Goal: Task Accomplishment & Management: Use online tool/utility

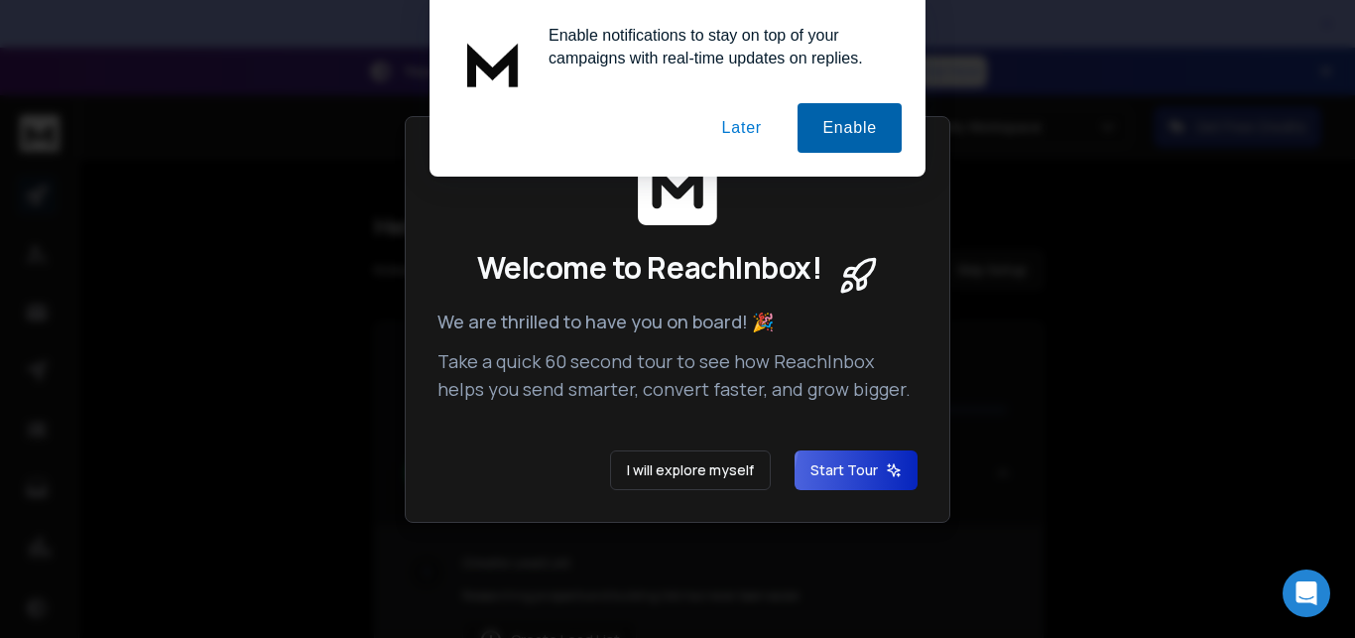
click at [887, 120] on button "Enable" at bounding box center [849, 128] width 104 height 50
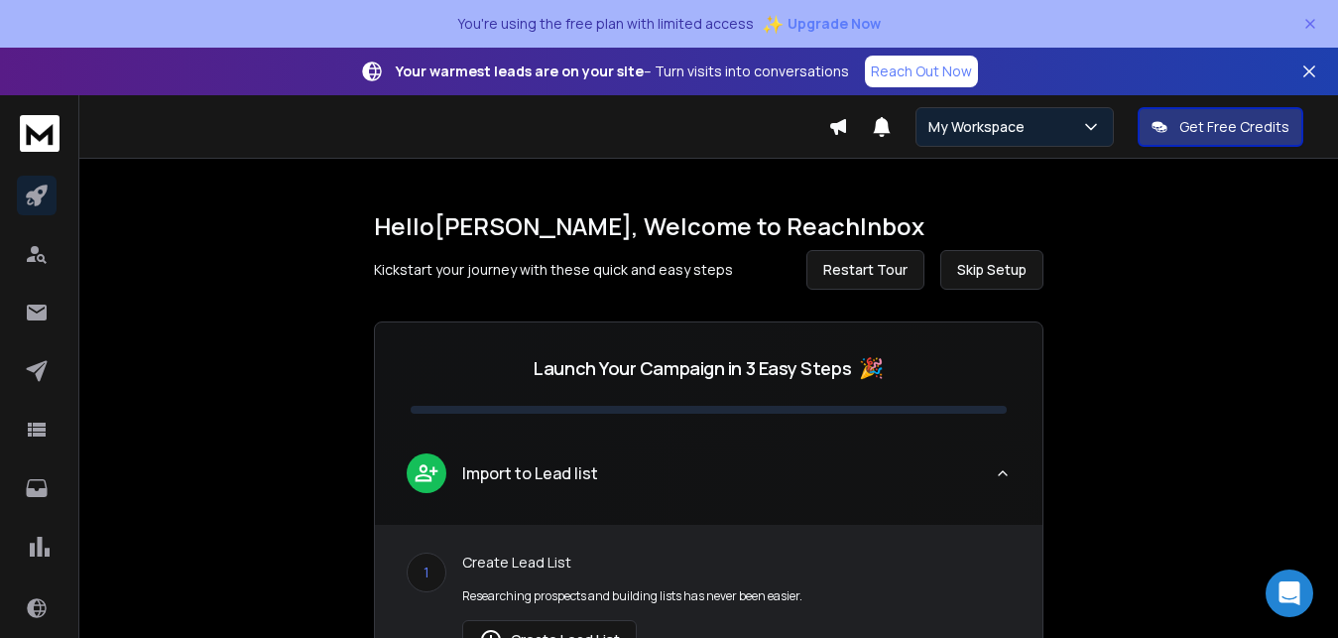
click at [1095, 126] on icon "button" at bounding box center [1091, 127] width 20 height 20
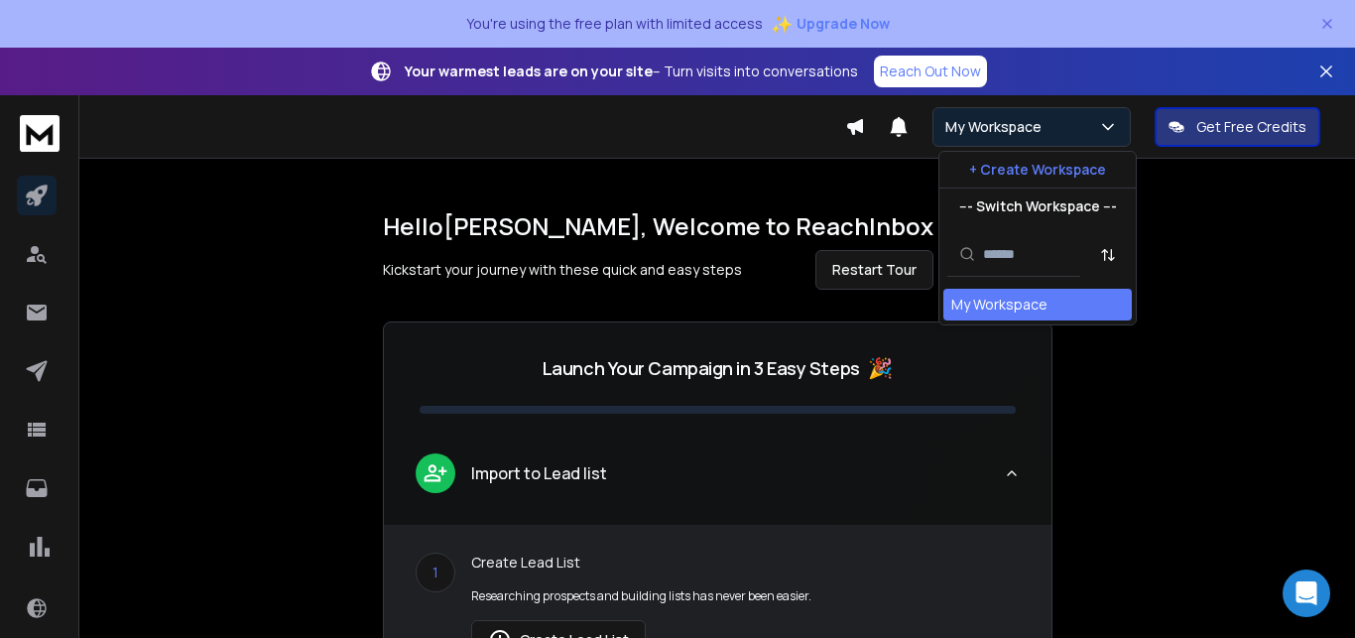
click at [1094, 127] on div "My Workspace" at bounding box center [1031, 127] width 173 height 20
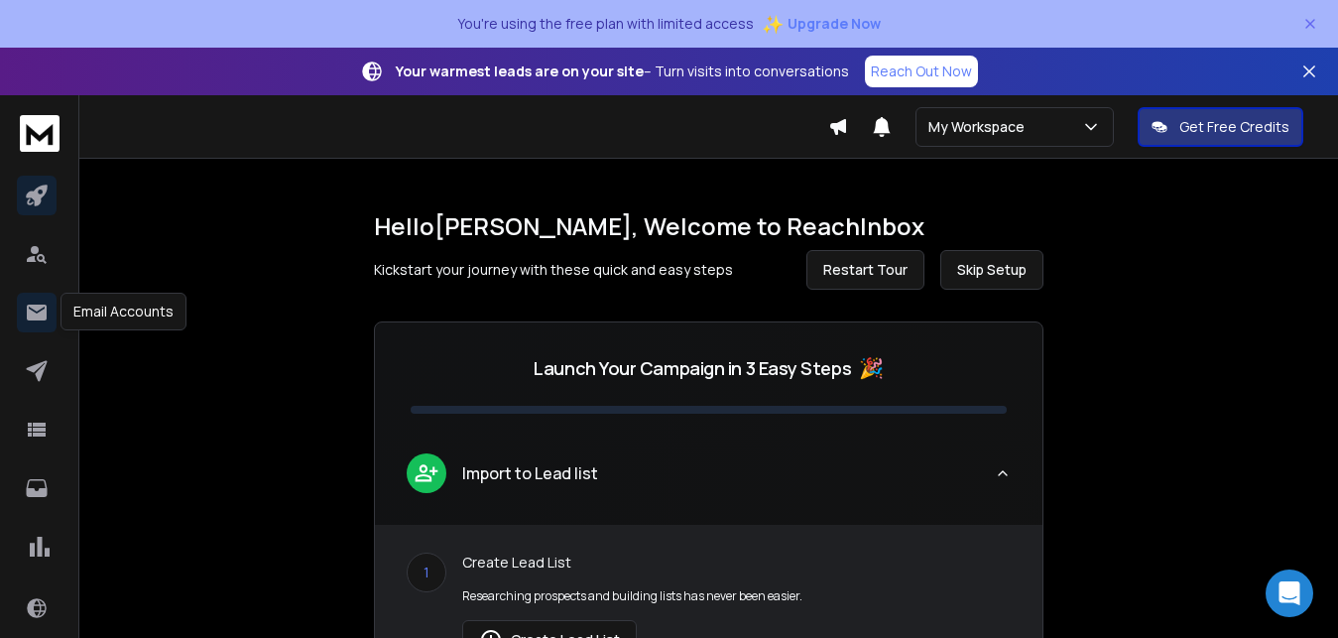
click at [24, 310] on link at bounding box center [37, 313] width 40 height 40
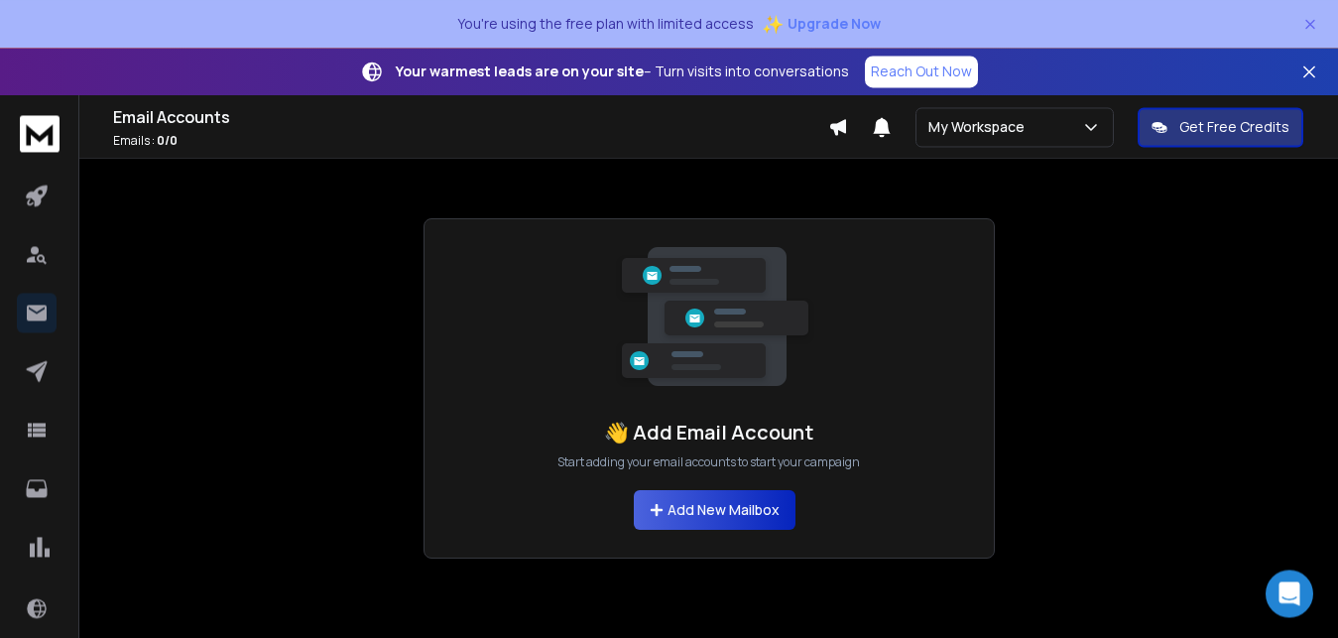
scroll to position [79, 0]
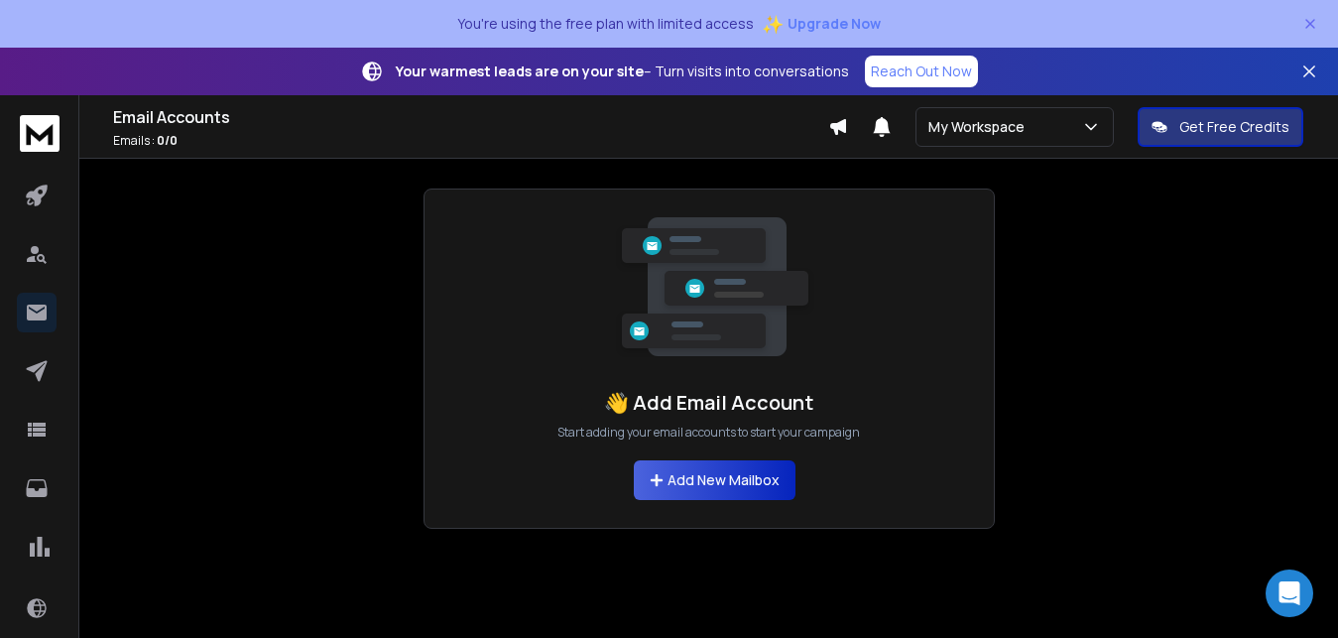
click at [723, 486] on button "Add New Mailbox" at bounding box center [715, 480] width 162 height 40
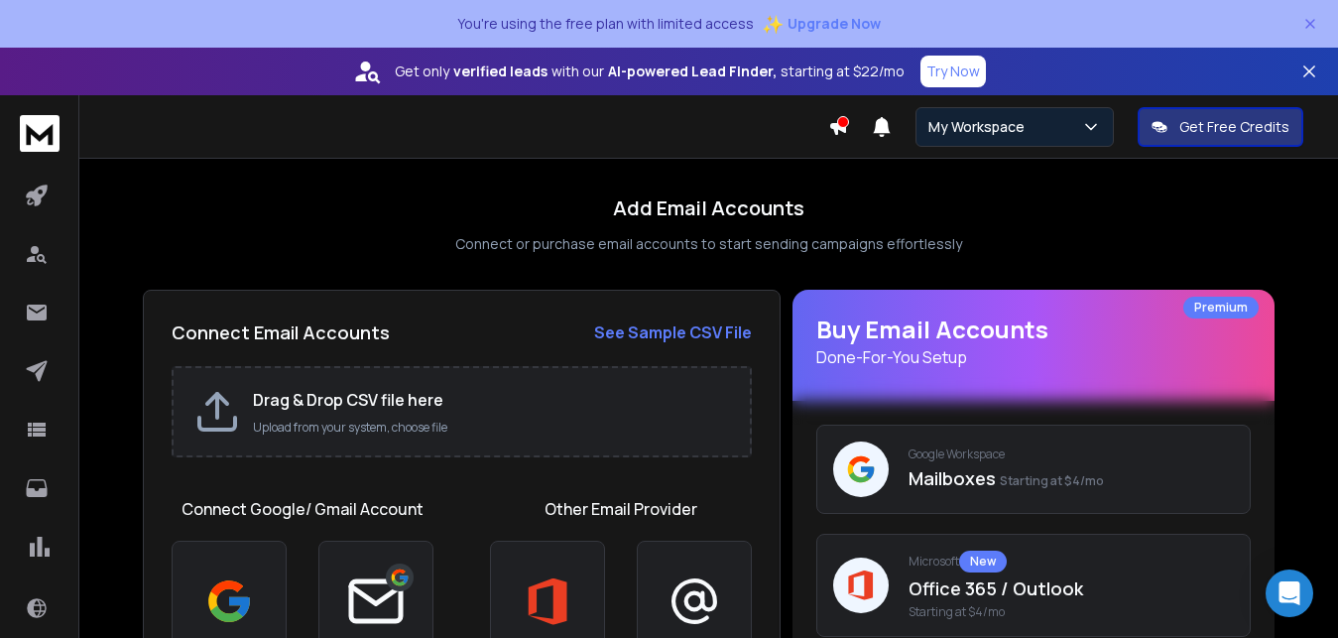
click at [1101, 117] on icon "button" at bounding box center [1091, 127] width 20 height 20
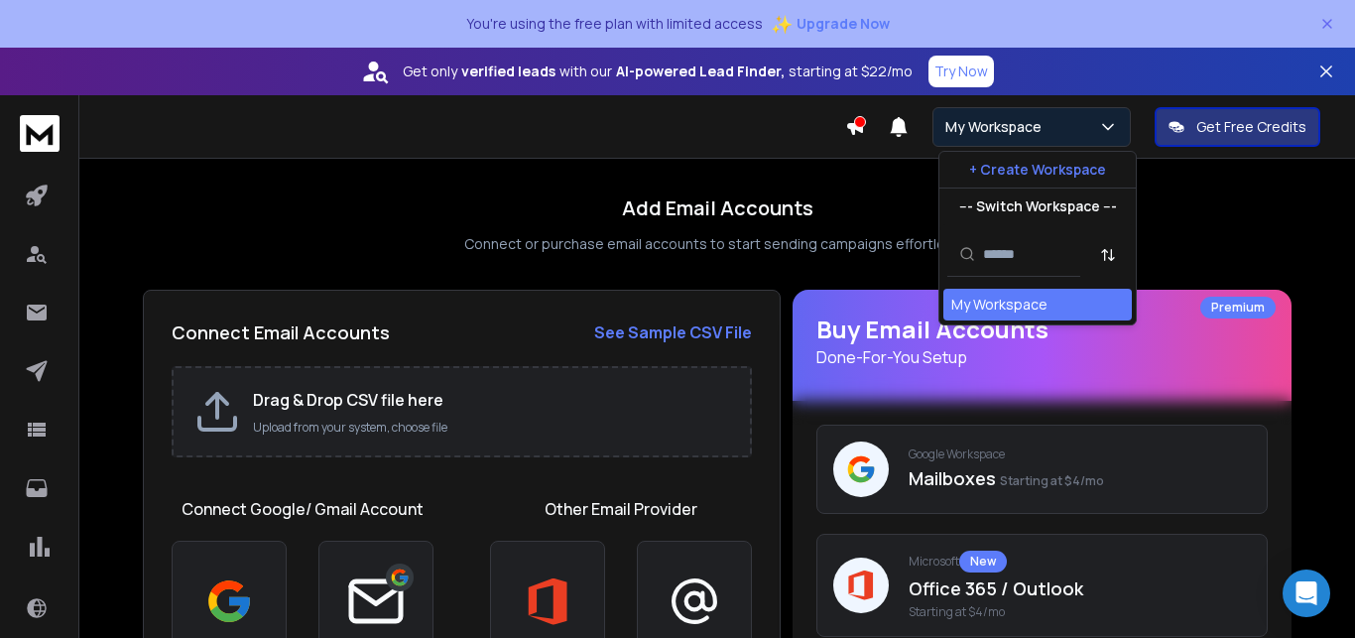
click at [1098, 125] on div "My Workspace" at bounding box center [1031, 127] width 173 height 20
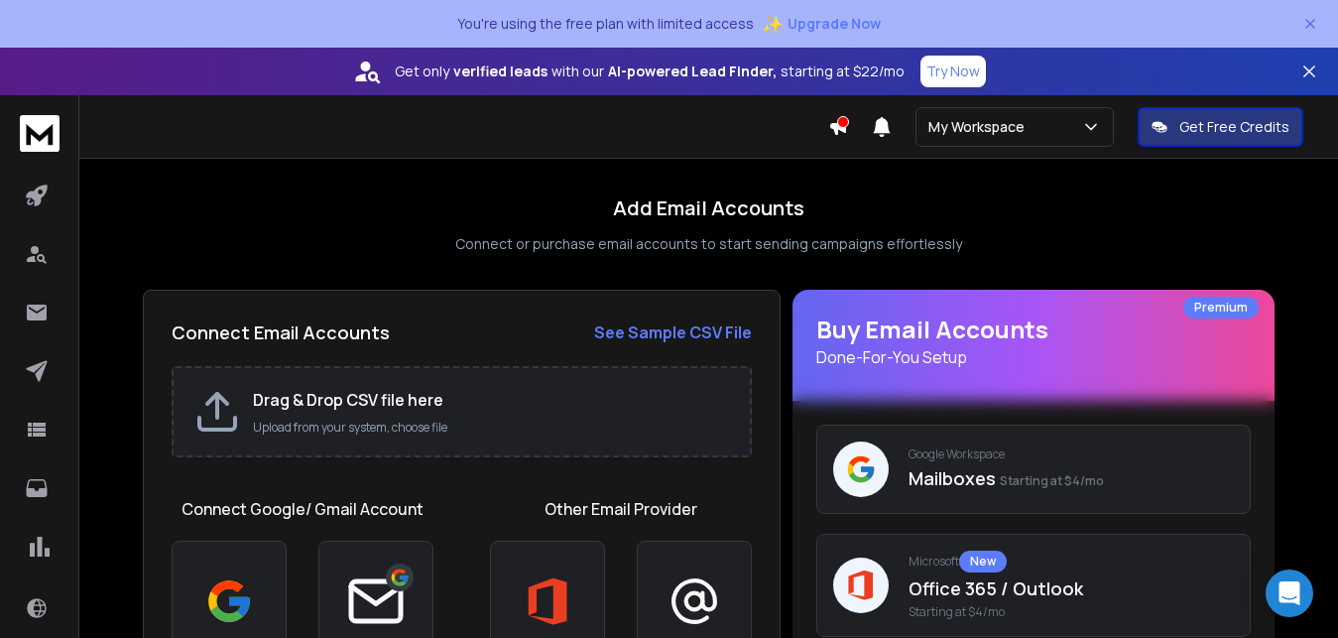
drag, startPoint x: 1092, startPoint y: 131, endPoint x: 1045, endPoint y: 169, distance: 59.9
